Goal: Task Accomplishment & Management: Manage account settings

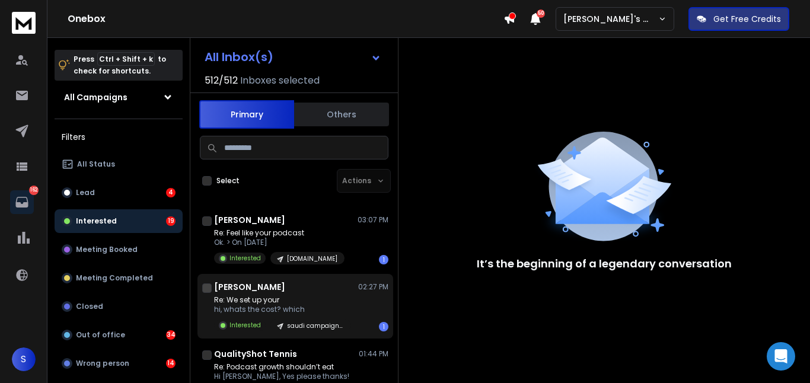
click at [319, 297] on p "Re: We set up your" at bounding box center [282, 299] width 137 height 9
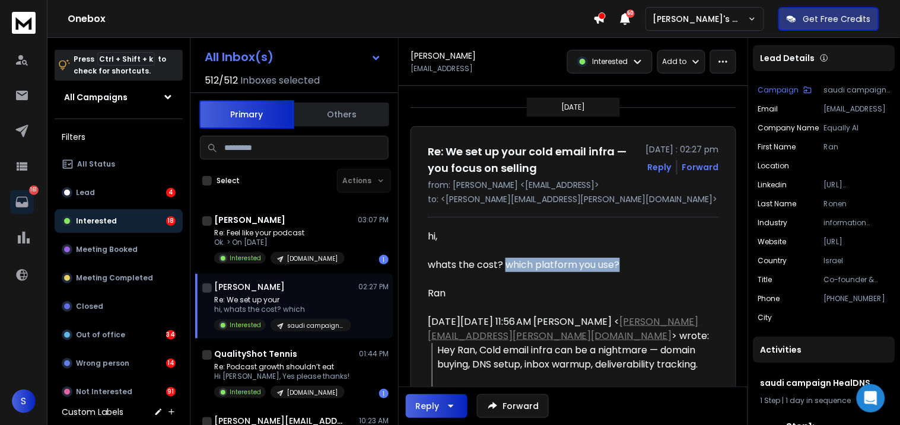
drag, startPoint x: 506, startPoint y: 265, endPoint x: 679, endPoint y: 265, distance: 173.2
click at [679, 265] on div "whats the cost? which platform you use?" at bounding box center [569, 265] width 282 height 14
copy div "which platform you use?"
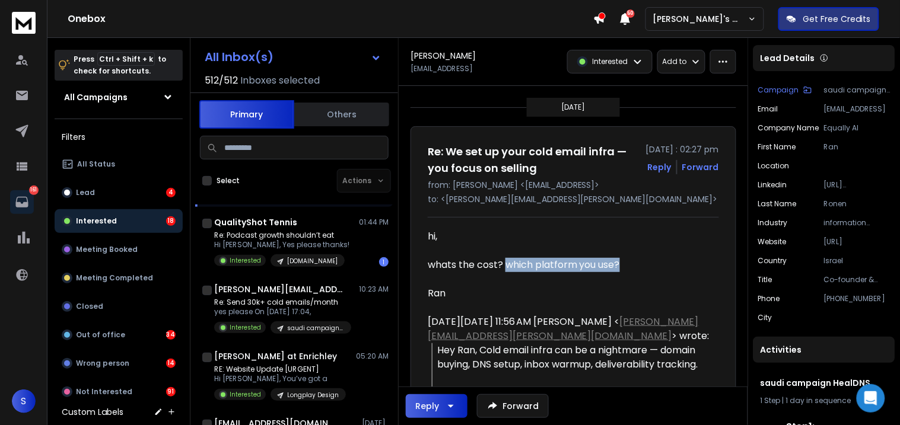
scroll to position [158, 0]
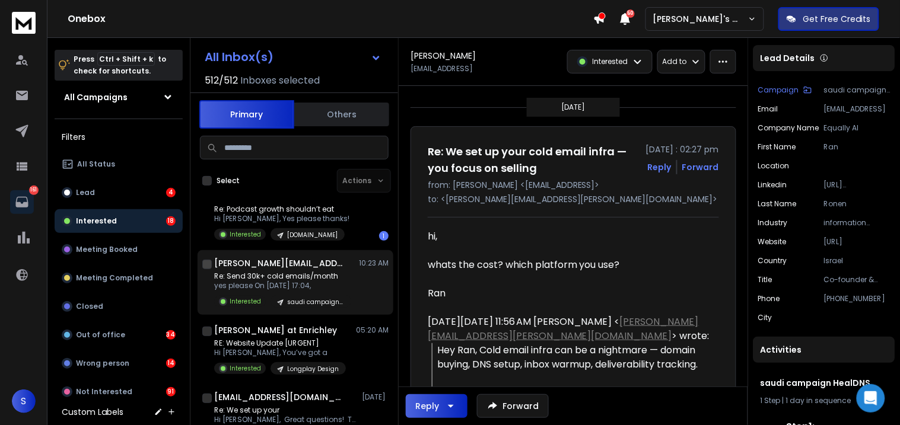
click at [320, 275] on p "Re: Send 30k+ cold emails/month" at bounding box center [282, 276] width 137 height 9
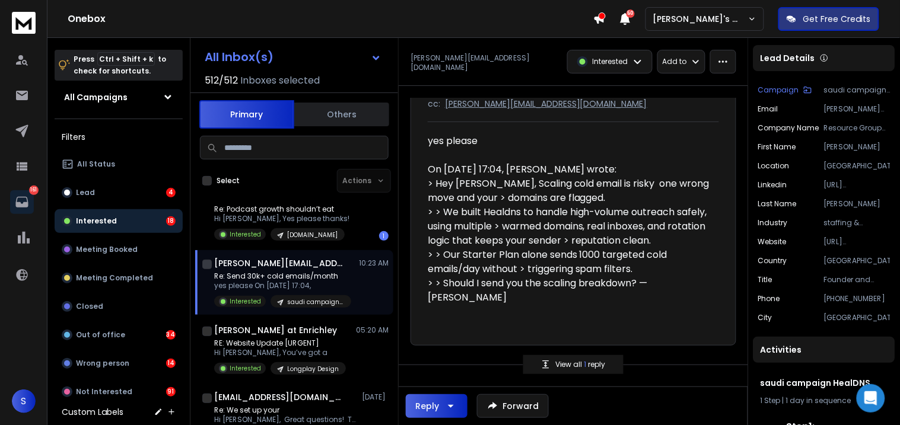
scroll to position [125, 0]
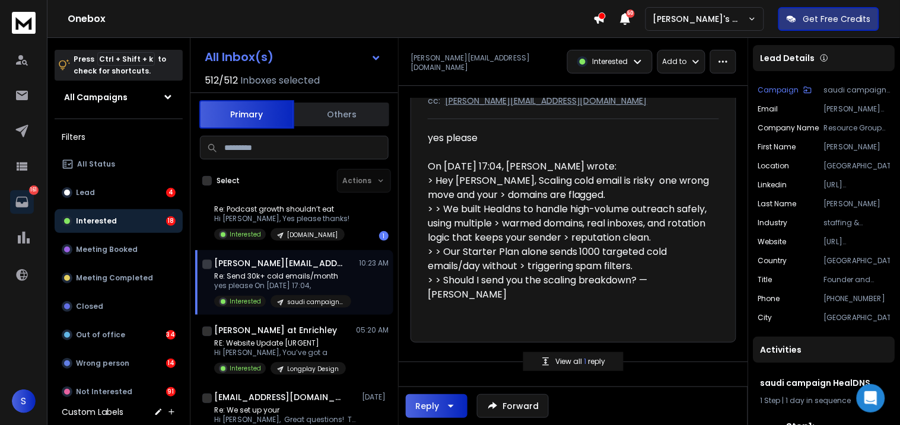
click at [591, 357] on p "View all 1 reply" at bounding box center [580, 361] width 50 height 9
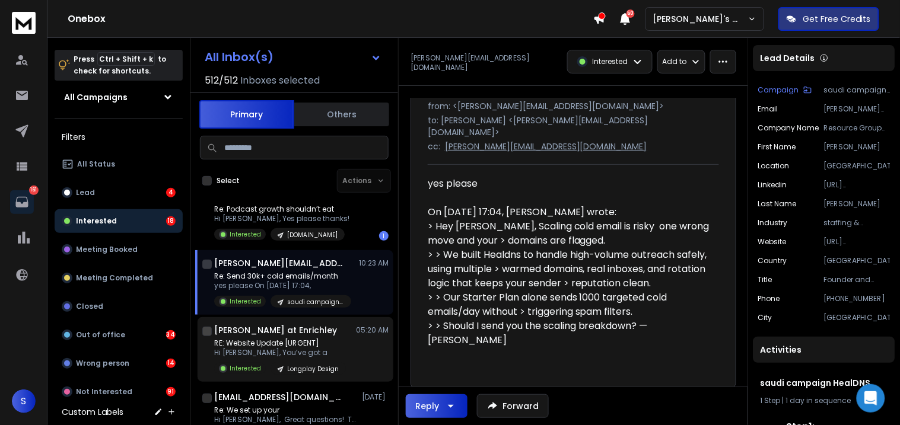
scroll to position [237, 0]
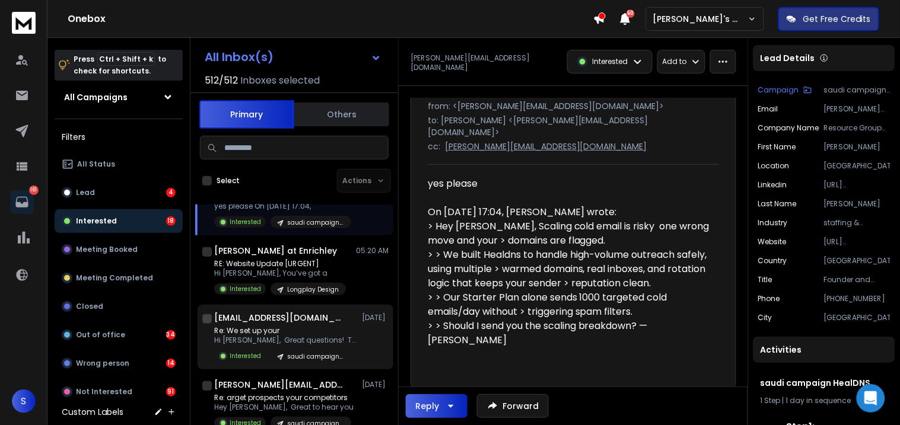
click at [329, 329] on p "Re: We set up your" at bounding box center [285, 330] width 142 height 9
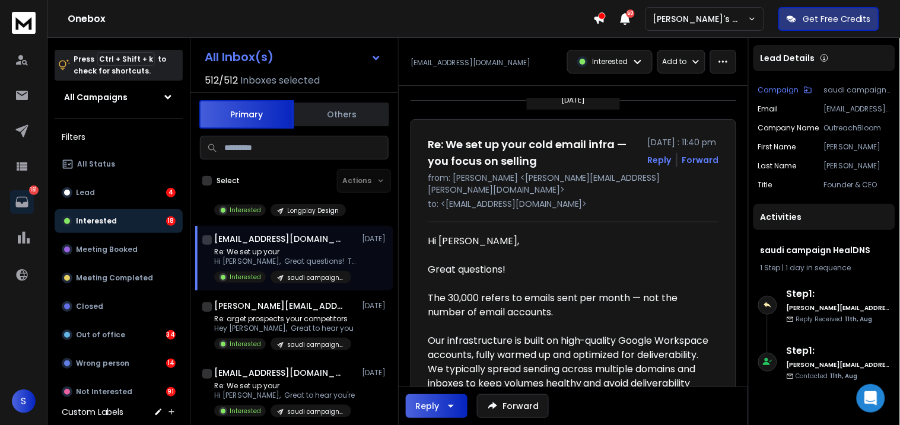
scroll to position [0, 0]
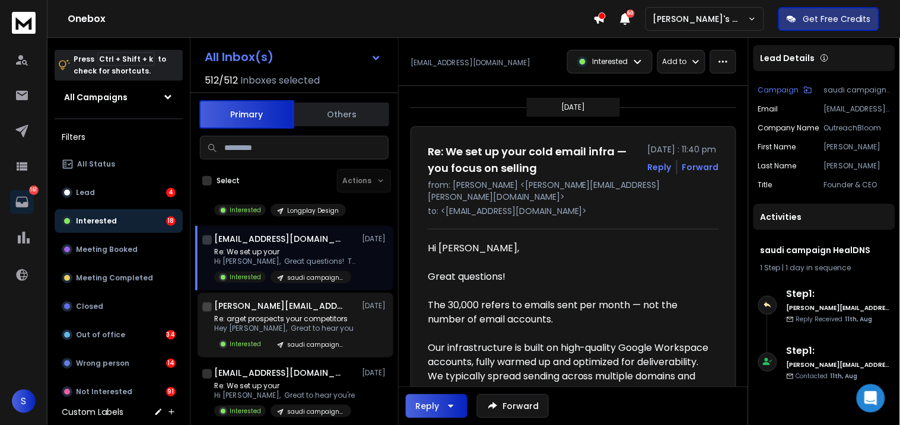
click at [336, 319] on p "Re: arget prospects your competitors" at bounding box center [283, 318] width 139 height 9
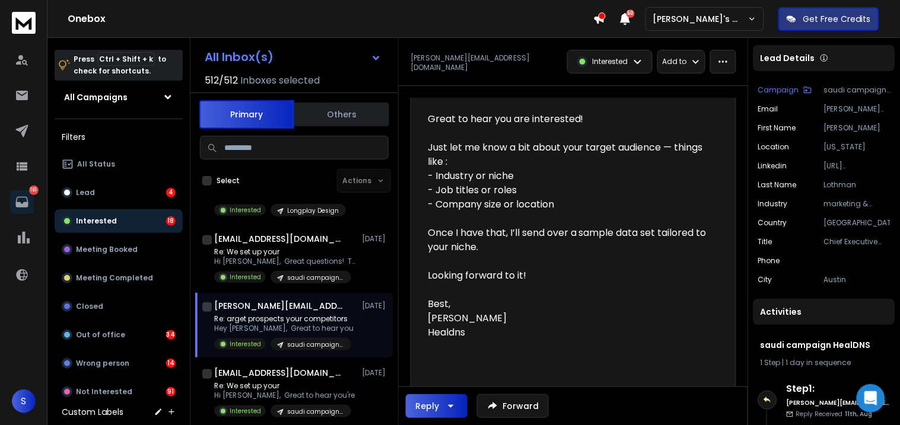
scroll to position [210, 0]
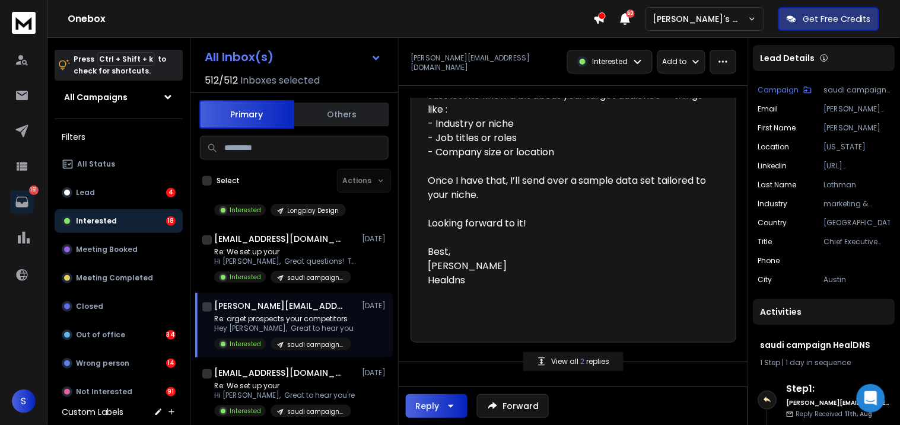
click at [566, 357] on p "View all 2 replies" at bounding box center [580, 361] width 58 height 9
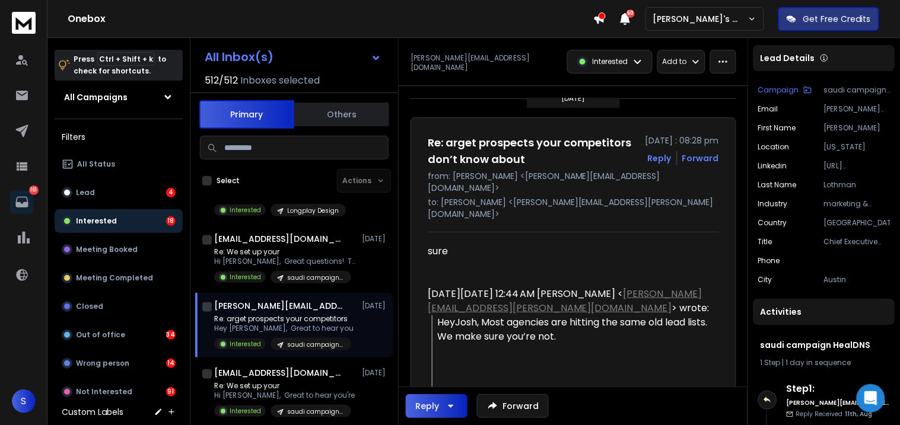
scroll to position [475, 0]
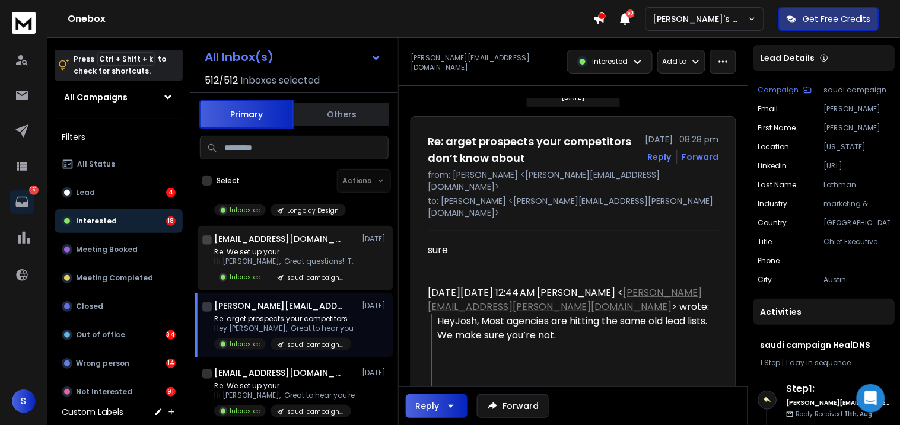
click at [327, 248] on p "Re: We set up your" at bounding box center [285, 251] width 142 height 9
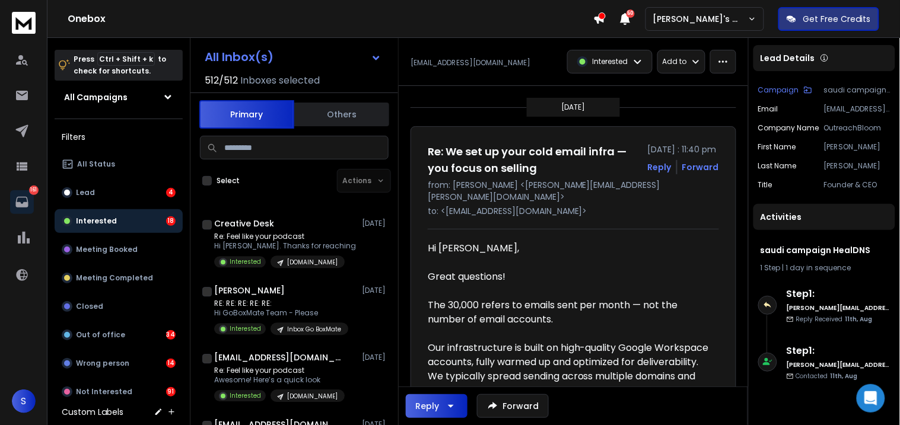
scroll to position [870, 0]
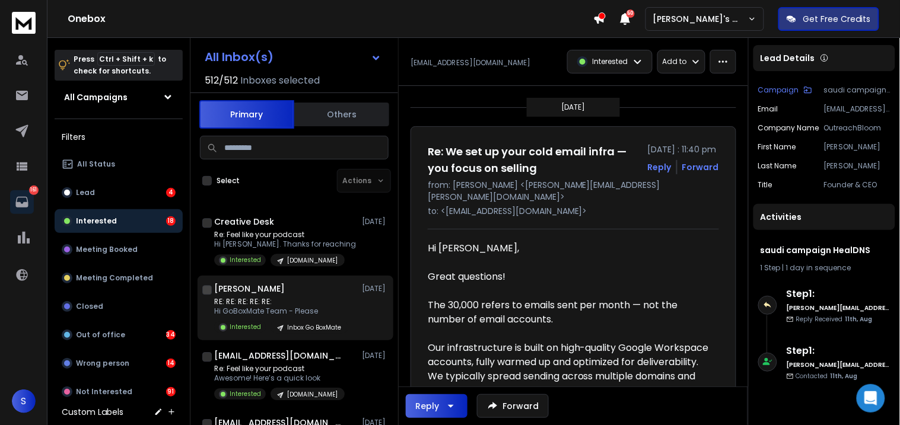
click at [324, 294] on div "[PERSON_NAME] [DATE]" at bounding box center [301, 289] width 174 height 12
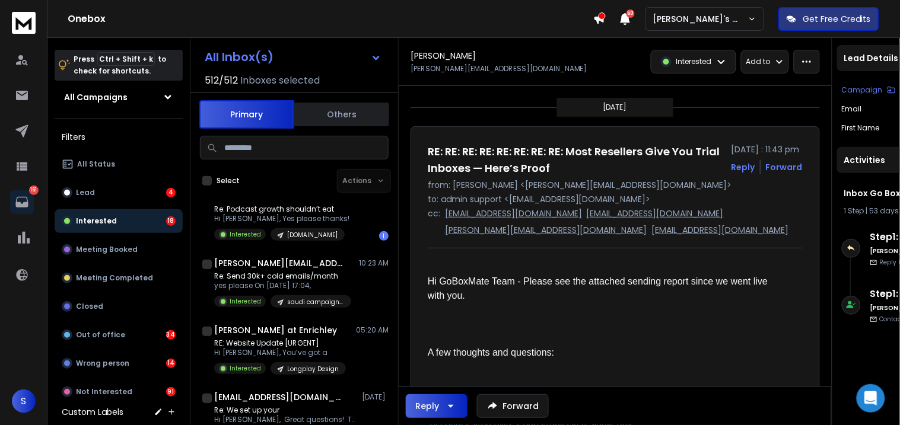
scroll to position [0, 0]
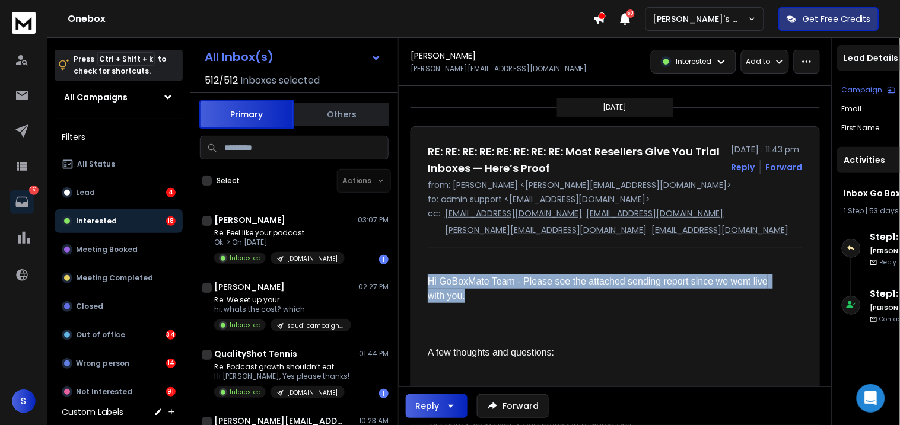
drag, startPoint x: 430, startPoint y: 280, endPoint x: 472, endPoint y: 298, distance: 46.5
click at [472, 298] on p "Hi GoBoxMate Team - Please see the attached sending report since we went live w…" at bounding box center [601, 289] width 346 height 28
click at [491, 303] on p "Hi GoBoxMate Team - Please see the attached sending report since we went live w…" at bounding box center [601, 289] width 346 height 28
drag, startPoint x: 428, startPoint y: 282, endPoint x: 545, endPoint y: 307, distance: 119.5
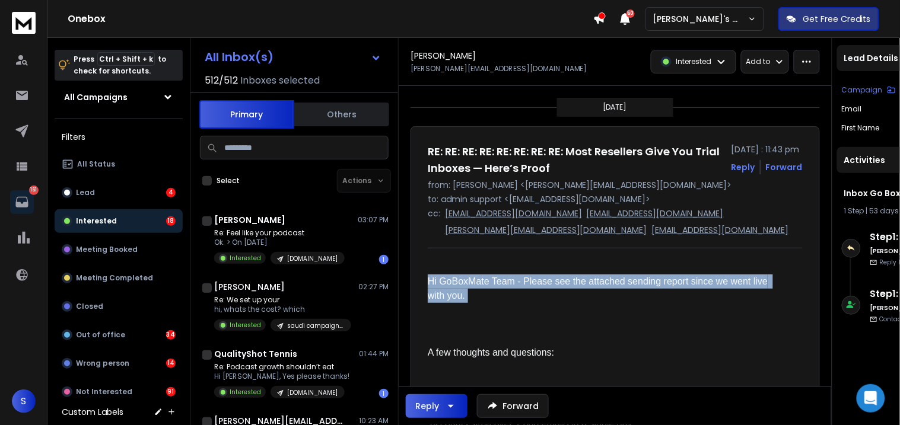
click at [485, 295] on p "Hi GoBoxMate Team - Please see the attached sending report since we went live w…" at bounding box center [601, 289] width 346 height 28
drag, startPoint x: 428, startPoint y: 281, endPoint x: 511, endPoint y: 295, distance: 83.7
click at [506, 300] on p "Hi GoBoxMate Team - Please see the attached sending report since we went live w…" at bounding box center [601, 289] width 346 height 28
click at [481, 295] on p "Hi GoBoxMate Team - Please see the attached sending report since we went live w…" at bounding box center [601, 289] width 346 height 28
drag, startPoint x: 428, startPoint y: 280, endPoint x: 525, endPoint y: 314, distance: 102.7
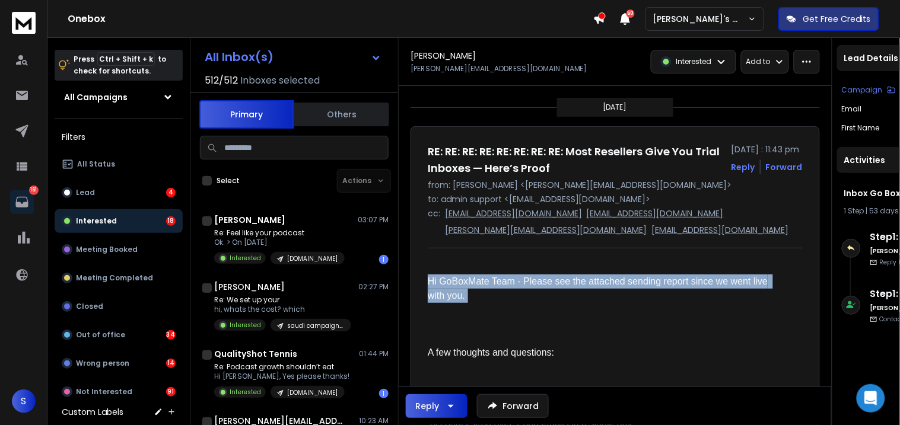
click at [454, 295] on span "Hi GoBoxMate Team - Please see the attached sending report since we went live w…" at bounding box center [599, 288] width 343 height 24
drag, startPoint x: 428, startPoint y: 281, endPoint x: 491, endPoint y: 295, distance: 65.1
click at [491, 295] on p "Hi GoBoxMate Team - Please see the attached sending report since we went live w…" at bounding box center [601, 289] width 346 height 28
click at [428, 281] on span "Hi GoBoxMate Team - Please see the attached sending report since we went live w…" at bounding box center [599, 288] width 343 height 24
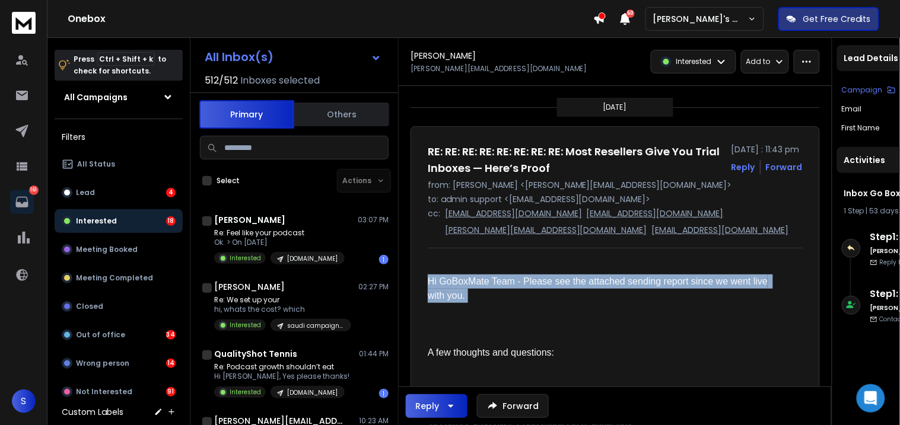
drag, startPoint x: 428, startPoint y: 281, endPoint x: 505, endPoint y: 292, distance: 77.9
click at [505, 292] on p "Hi GoBoxMate Team - Please see the attached sending report since we went live w…" at bounding box center [601, 289] width 346 height 28
drag, startPoint x: 430, startPoint y: 279, endPoint x: 497, endPoint y: 303, distance: 71.7
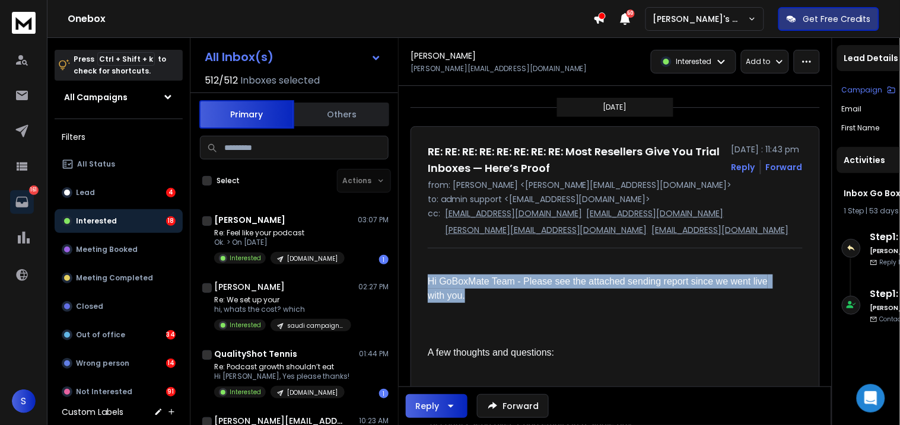
click at [463, 301] on p "Hi GoBoxMate Team - Please see the attached sending report since we went live w…" at bounding box center [601, 289] width 346 height 28
drag, startPoint x: 429, startPoint y: 280, endPoint x: 495, endPoint y: 298, distance: 68.9
click at [495, 298] on p "Hi GoBoxMate Team - Please see the attached sending report since we went live w…" at bounding box center [601, 289] width 346 height 28
click at [467, 285] on span "Hi GoBoxMate Team - Please see the attached sending report since we went live w…" at bounding box center [599, 288] width 343 height 24
drag, startPoint x: 428, startPoint y: 282, endPoint x: 521, endPoint y: 307, distance: 95.9
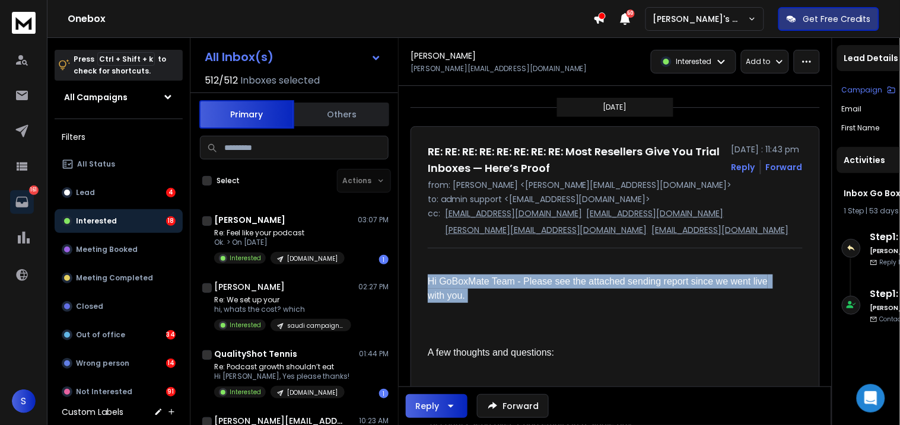
click at [478, 297] on p "Hi GoBoxMate Team - Please see the attached sending report since we went live w…" at bounding box center [601, 289] width 346 height 28
drag, startPoint x: 428, startPoint y: 279, endPoint x: 568, endPoint y: 312, distance: 143.2
click at [501, 294] on p "Hi GoBoxMate Team - Please see the attached sending report since we went live w…" at bounding box center [601, 289] width 346 height 28
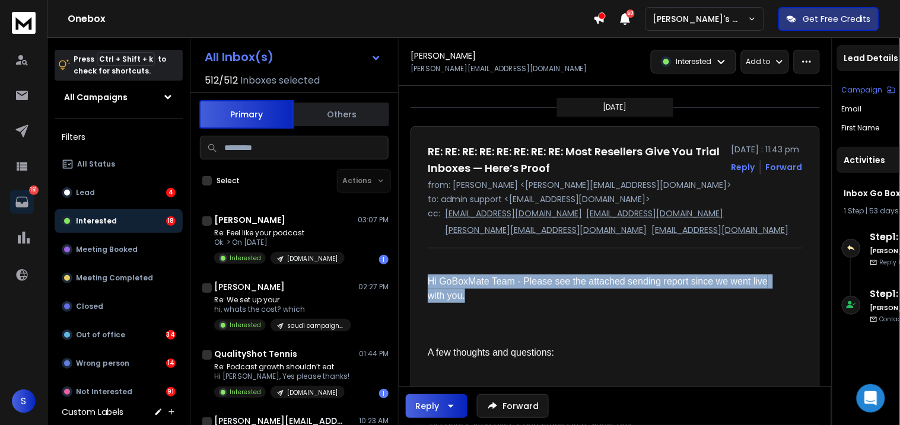
drag, startPoint x: 428, startPoint y: 281, endPoint x: 503, endPoint y: 295, distance: 76.1
click at [503, 295] on p "Hi GoBoxMate Team - Please see the attached sending report since we went live w…" at bounding box center [601, 289] width 346 height 28
click at [483, 297] on p "Hi GoBoxMate Team - Please see the attached sending report since we went live w…" at bounding box center [601, 289] width 346 height 28
drag, startPoint x: 431, startPoint y: 279, endPoint x: 520, endPoint y: 307, distance: 93.1
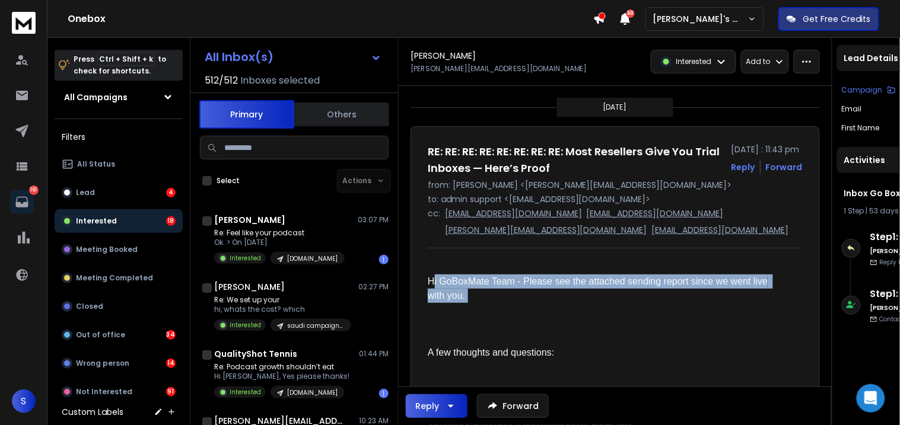
click at [451, 298] on span "Hi GoBoxMate Team - Please see the attached sending report since we went live w…" at bounding box center [599, 288] width 343 height 24
drag, startPoint x: 428, startPoint y: 282, endPoint x: 526, endPoint y: 317, distance: 103.4
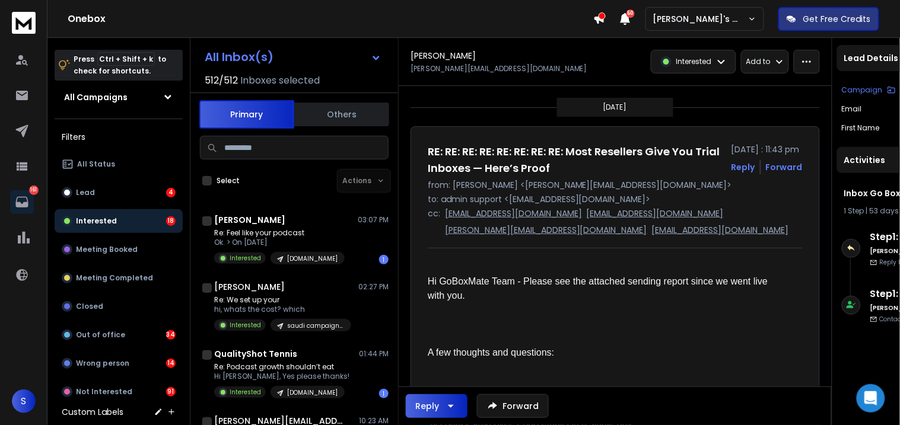
click at [458, 294] on span "Hi GoBoxMate Team - Please see the attached sending report since we went live w…" at bounding box center [599, 288] width 343 height 24
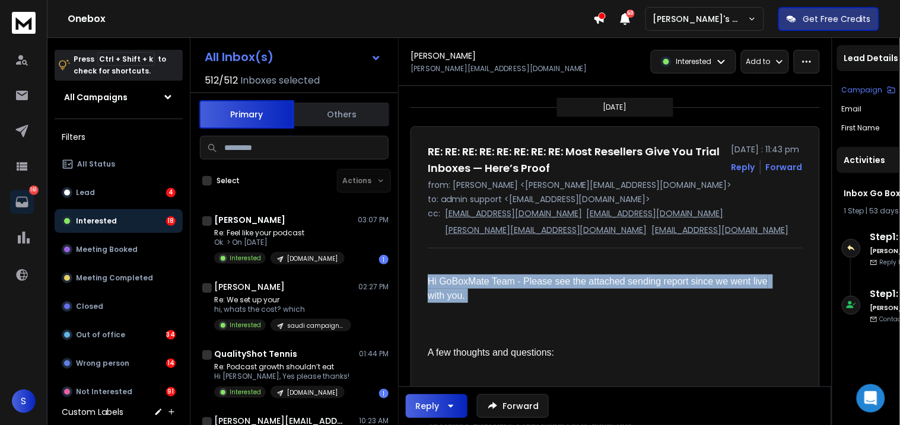
click at [458, 294] on span "Hi GoBoxMate Team - Please see the attached sending report since we went live w…" at bounding box center [599, 288] width 343 height 24
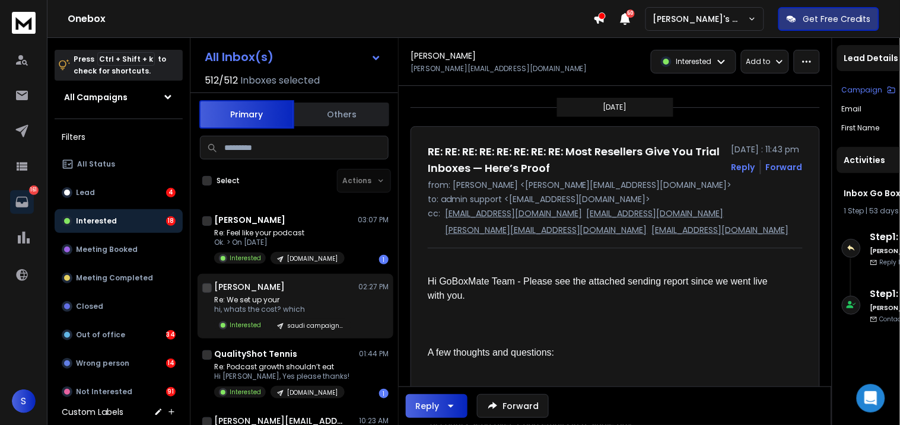
click at [322, 288] on div "[PERSON_NAME] 02:27 PM" at bounding box center [301, 287] width 174 height 12
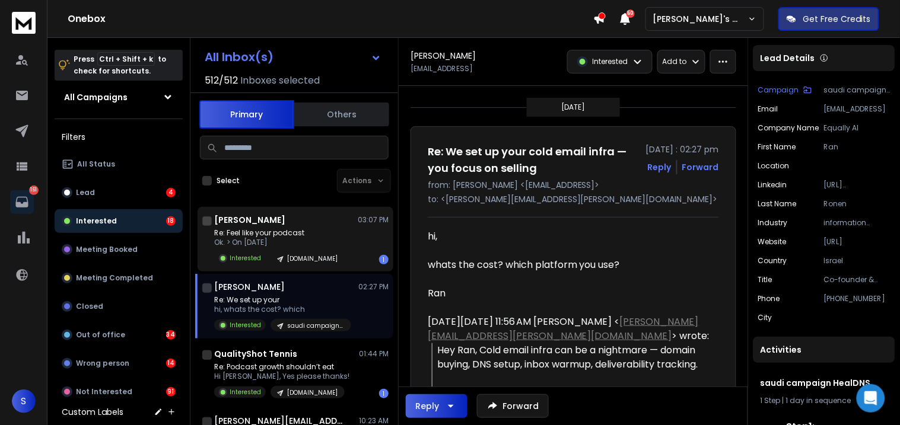
scroll to position [79, 0]
